Goal: Task Accomplishment & Management: Manage account settings

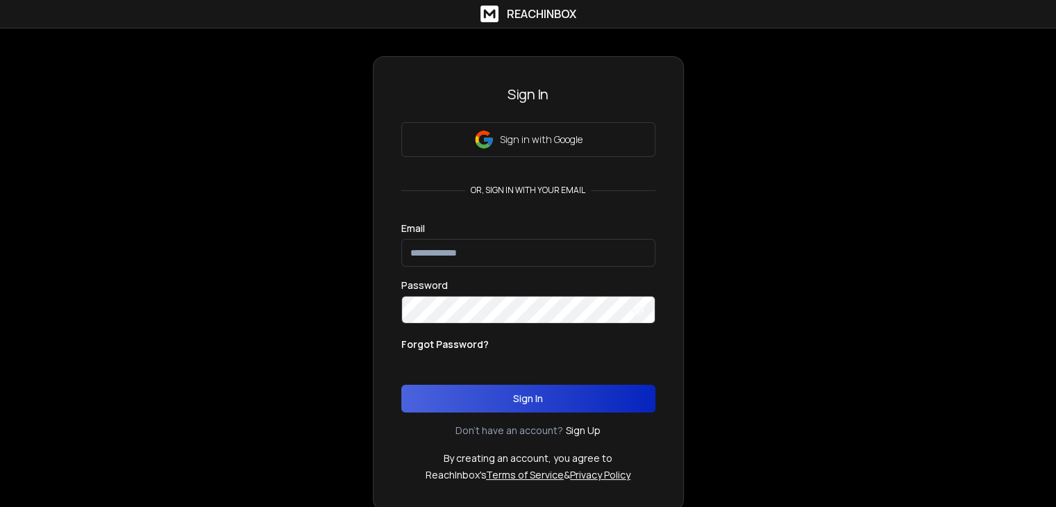
click at [493, 255] on input "email" at bounding box center [528, 253] width 254 height 28
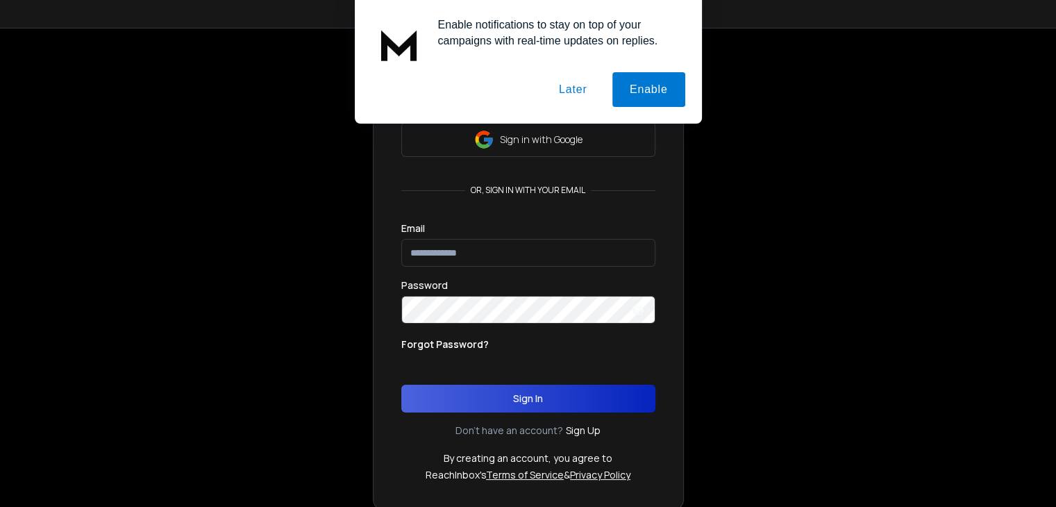
paste input "**********"
type input "**********"
click at [505, 394] on button "Sign In" at bounding box center [528, 399] width 254 height 28
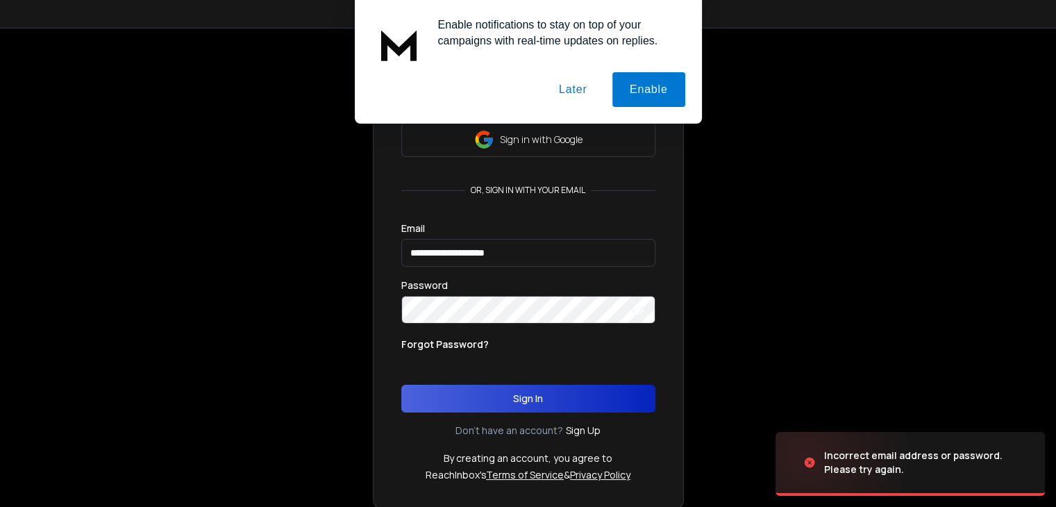
click at [573, 87] on button "Later" at bounding box center [572, 89] width 62 height 35
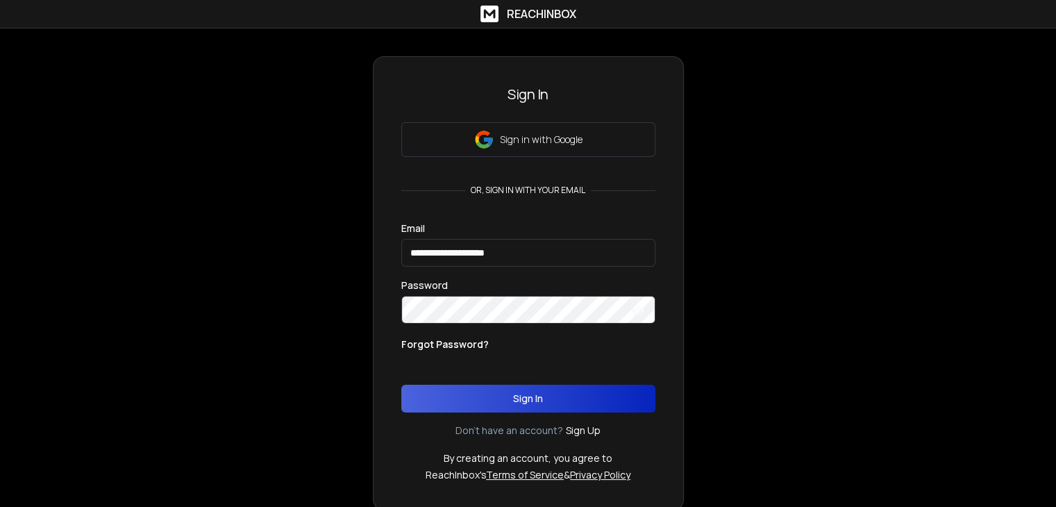
click at [641, 309] on icon at bounding box center [638, 310] width 12 height 8
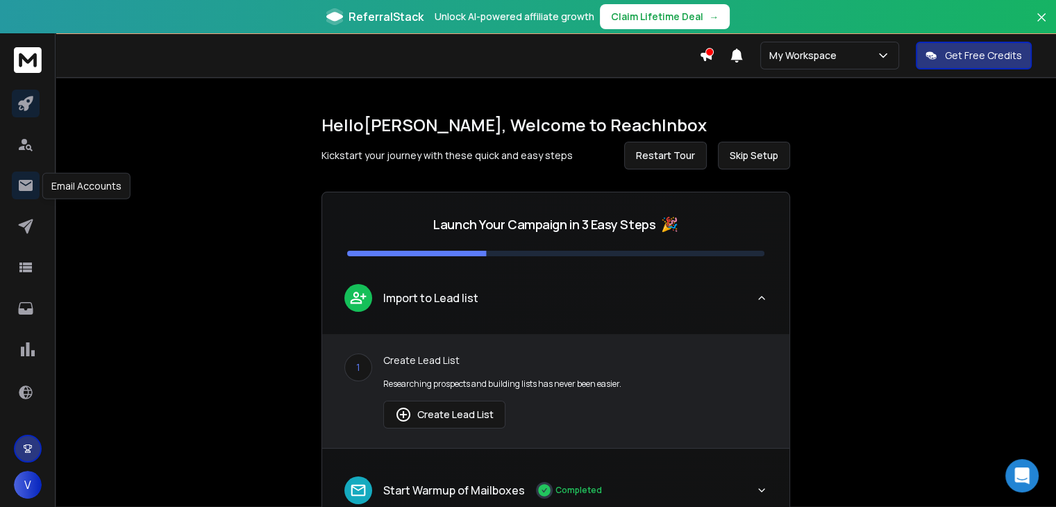
click at [20, 187] on icon at bounding box center [26, 185] width 14 height 11
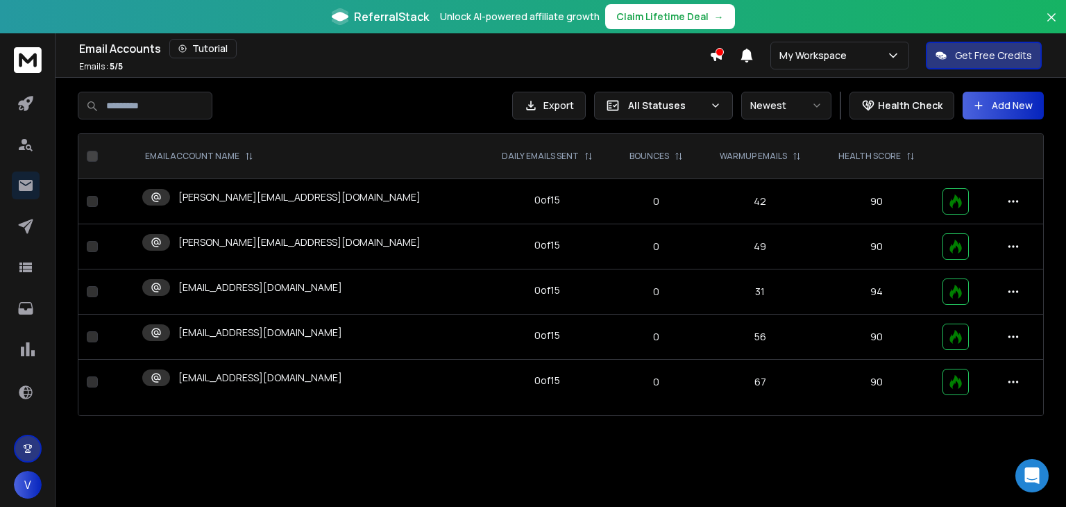
click at [988, 112] on button "Add New" at bounding box center [1003, 106] width 81 height 28
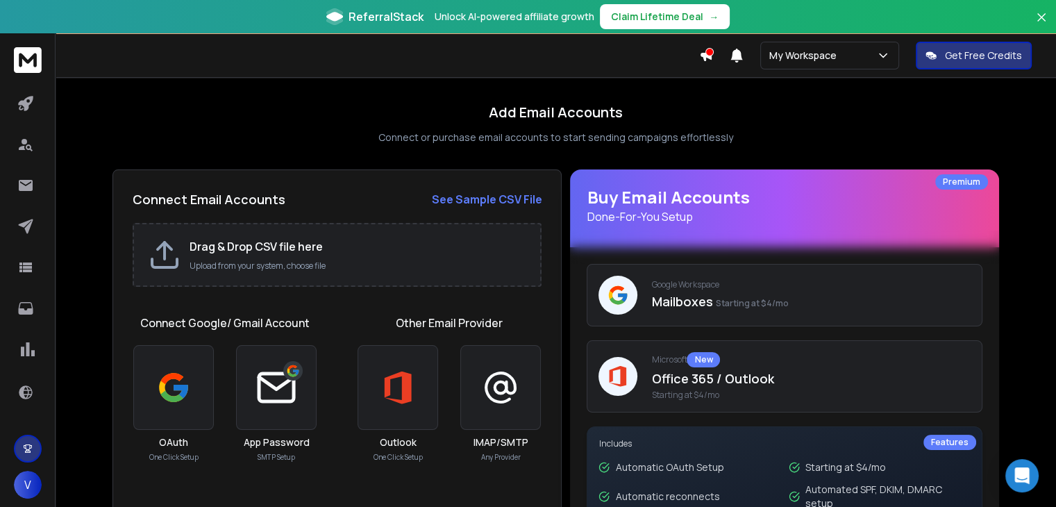
click at [191, 403] on icon at bounding box center [173, 388] width 35 height 42
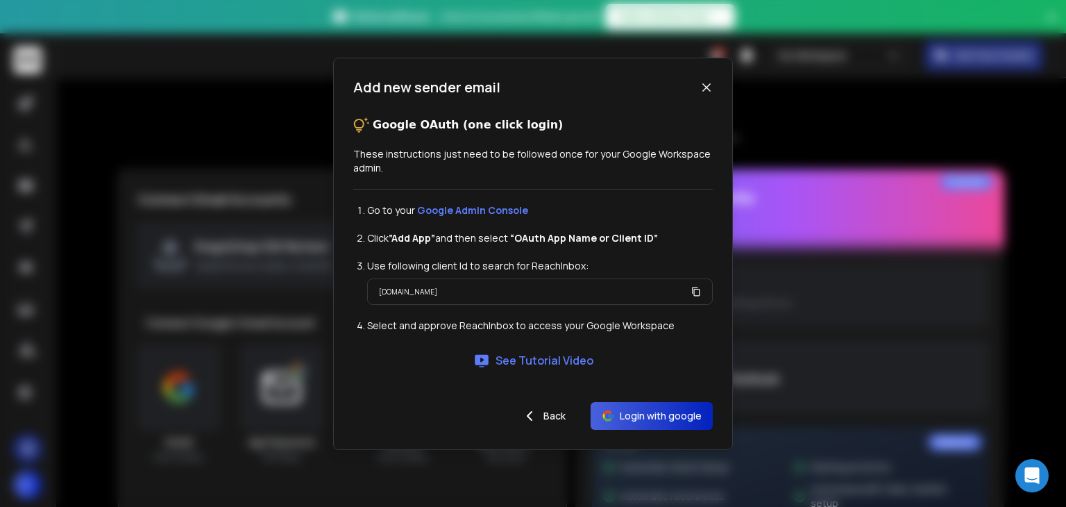
click at [493, 211] on link "Google Admin Console" at bounding box center [472, 209] width 111 height 13
click at [697, 287] on icon at bounding box center [696, 291] width 8 height 9
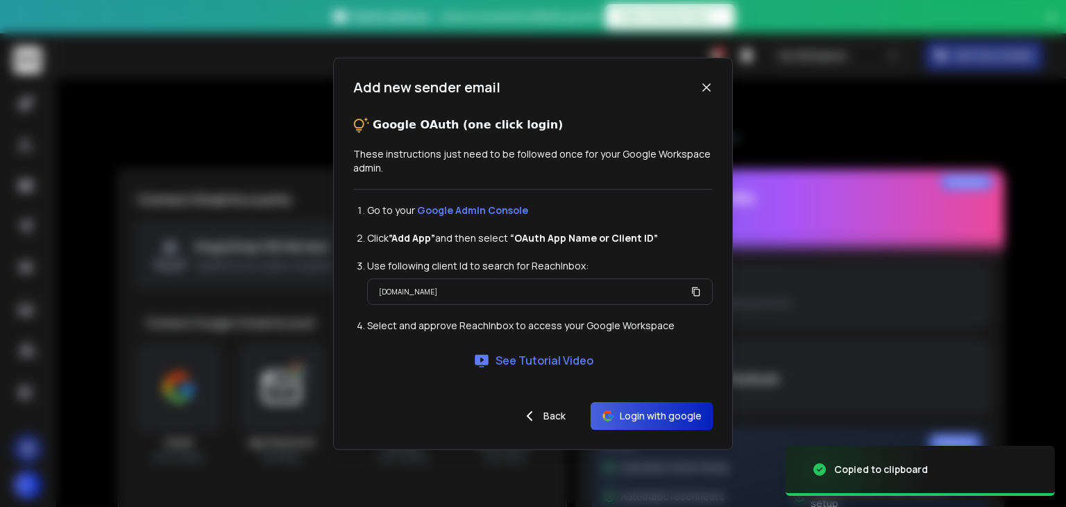
click at [657, 423] on button "Login with google" at bounding box center [652, 416] width 122 height 28
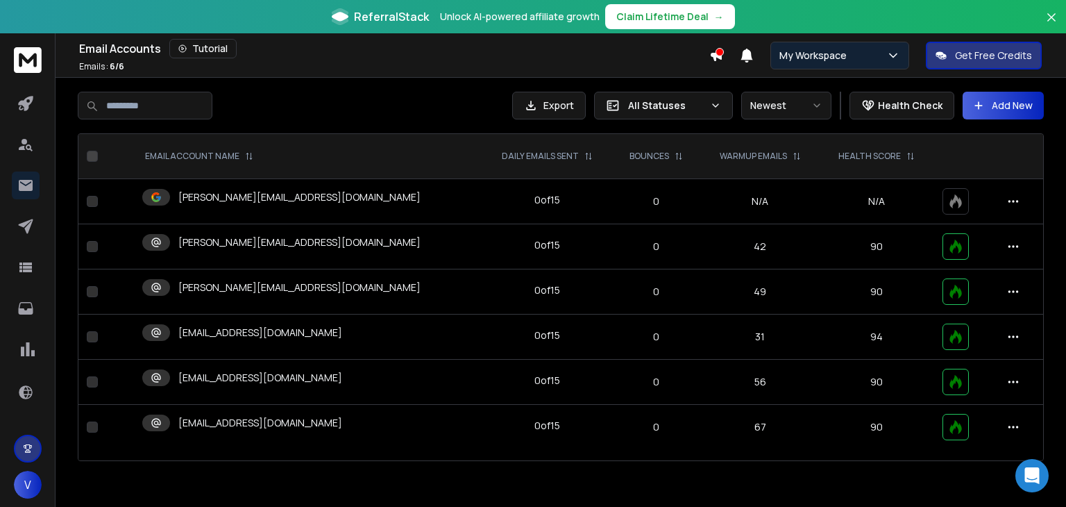
drag, startPoint x: 891, startPoint y: 35, endPoint x: 891, endPoint y: 55, distance: 20.1
click at [891, 55] on div "Email Accounts Tutorial Emails : 6 / 6 My Workspace Get Free Credits" at bounding box center [533, 55] width 1066 height 44
click at [891, 55] on icon "button" at bounding box center [893, 56] width 14 height 14
